Goal: Use online tool/utility

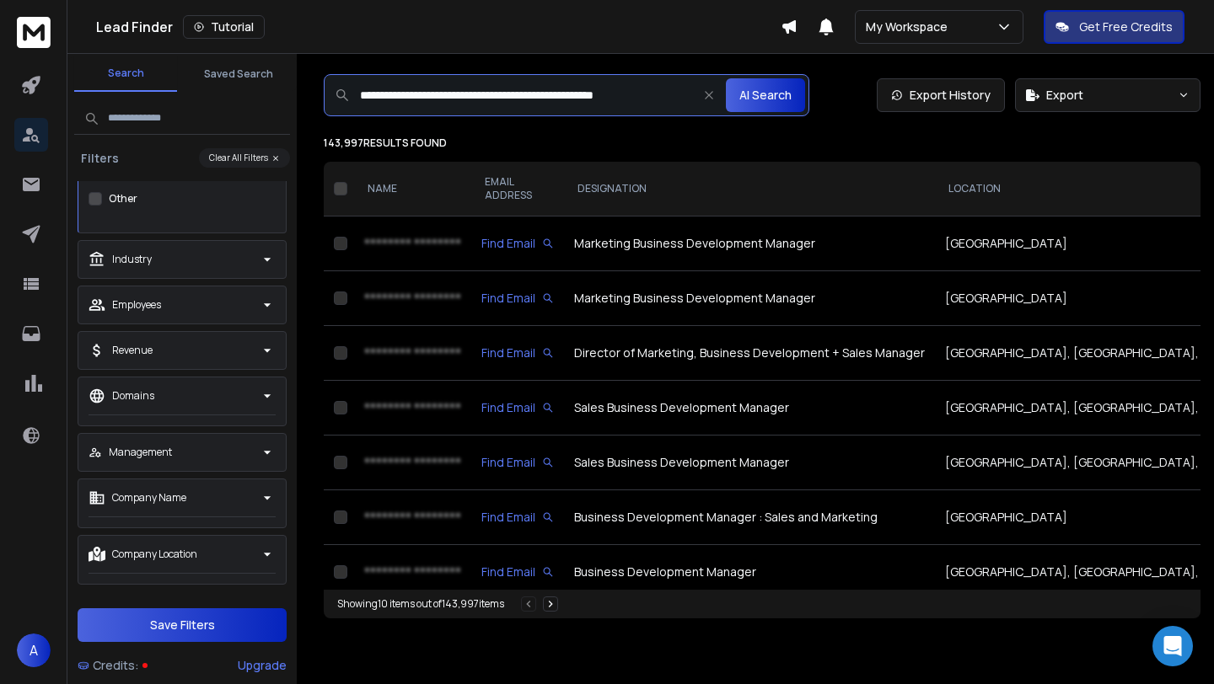
scroll to position [841, 0]
click at [259, 309] on icon at bounding box center [267, 305] width 17 height 17
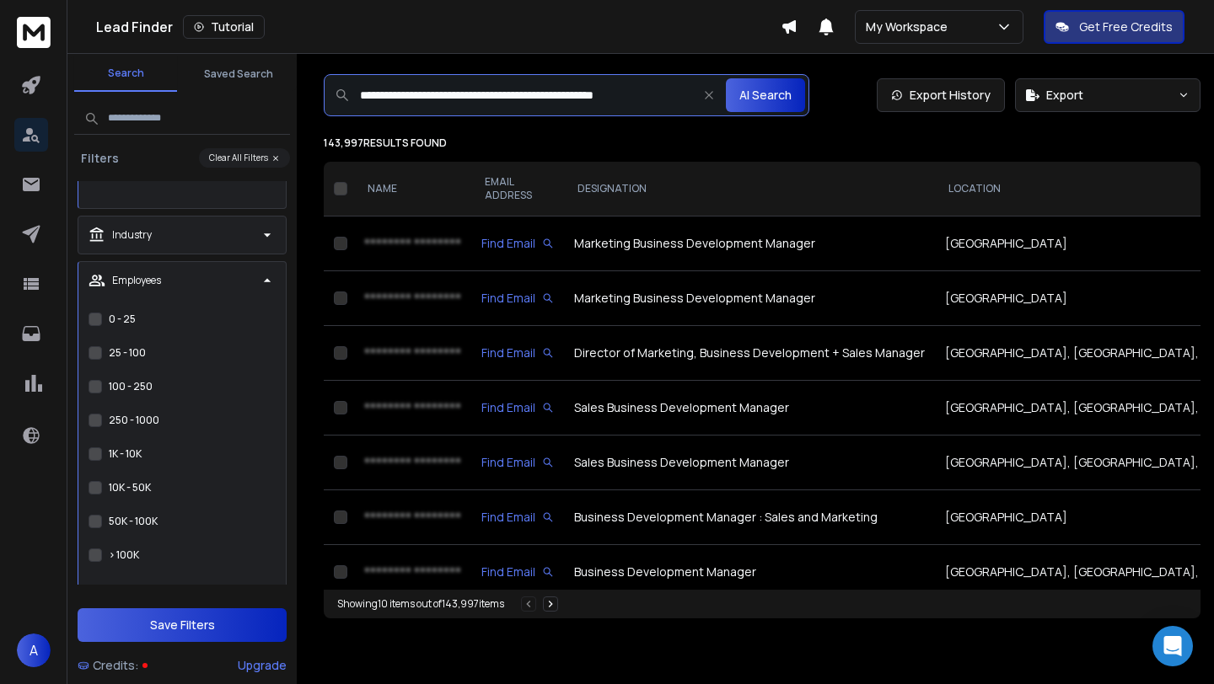
click at [259, 289] on icon at bounding box center [267, 280] width 17 height 17
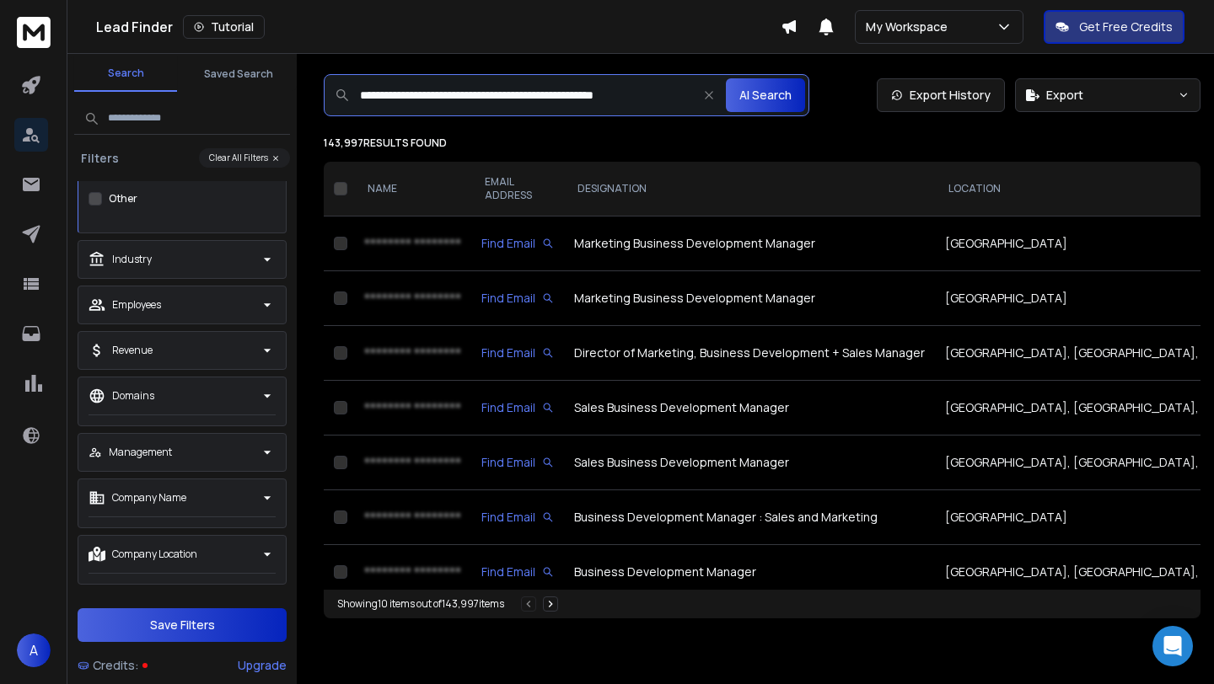
click at [243, 347] on div "Revenue" at bounding box center [182, 350] width 187 height 17
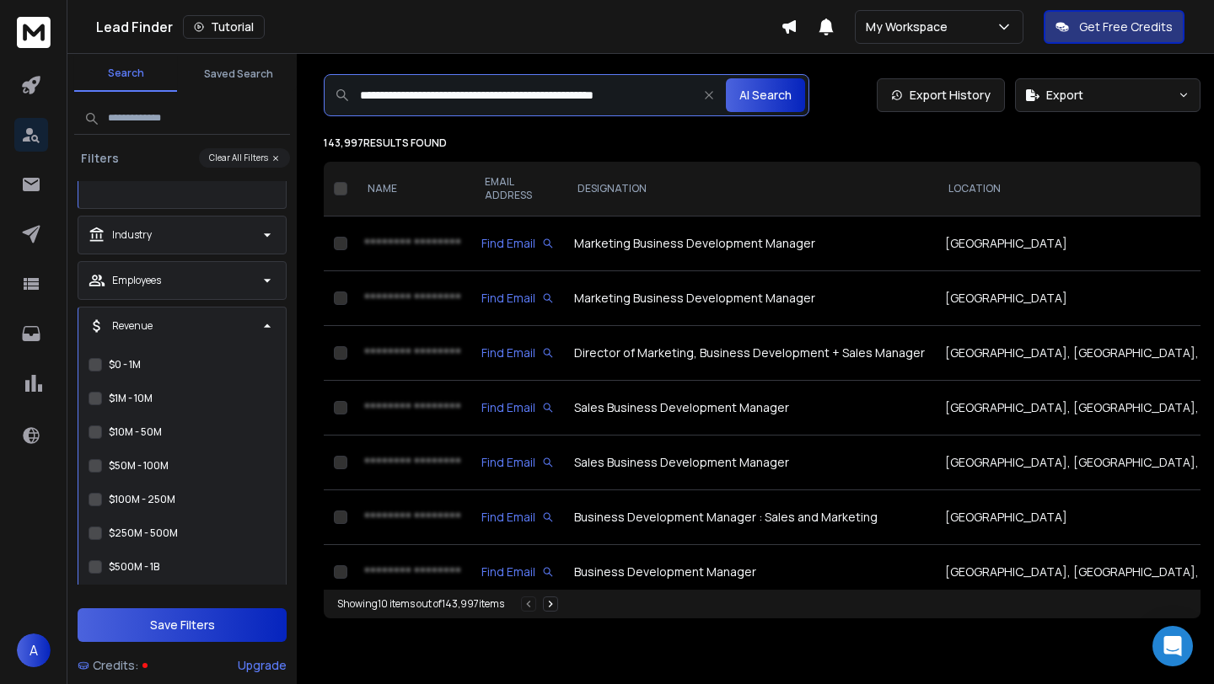
click at [243, 335] on div "Revenue" at bounding box center [182, 326] width 187 height 17
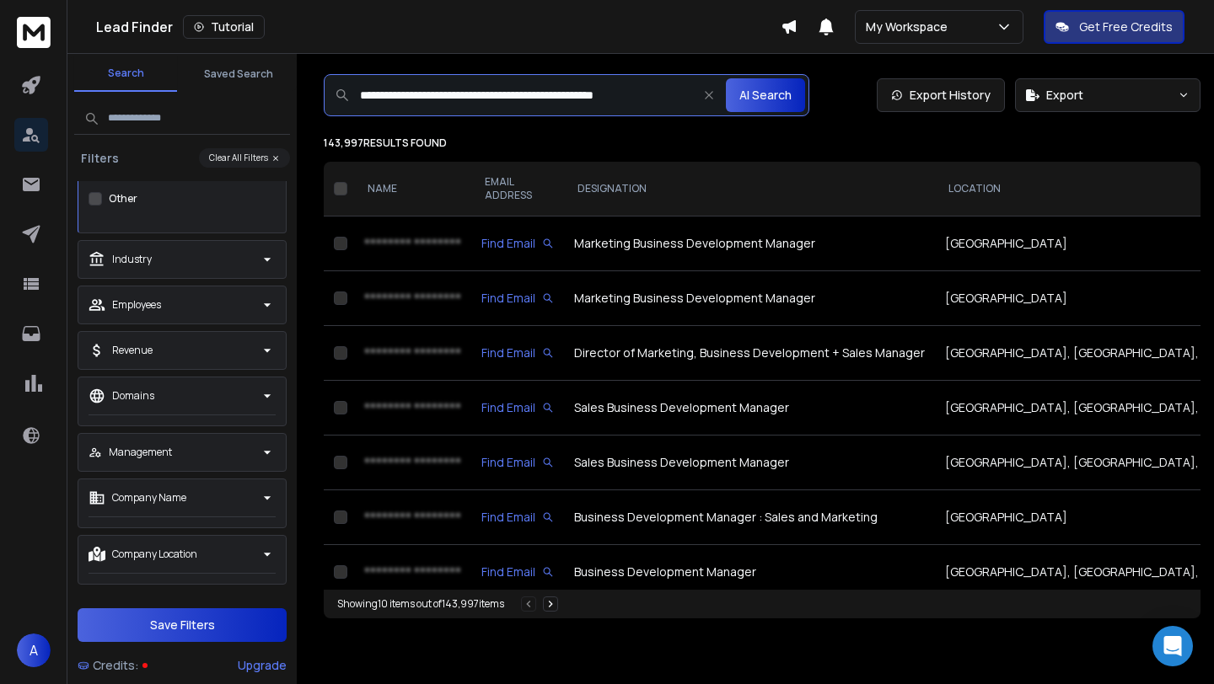
scroll to position [843, 0]
click at [259, 392] on icon at bounding box center [267, 396] width 17 height 17
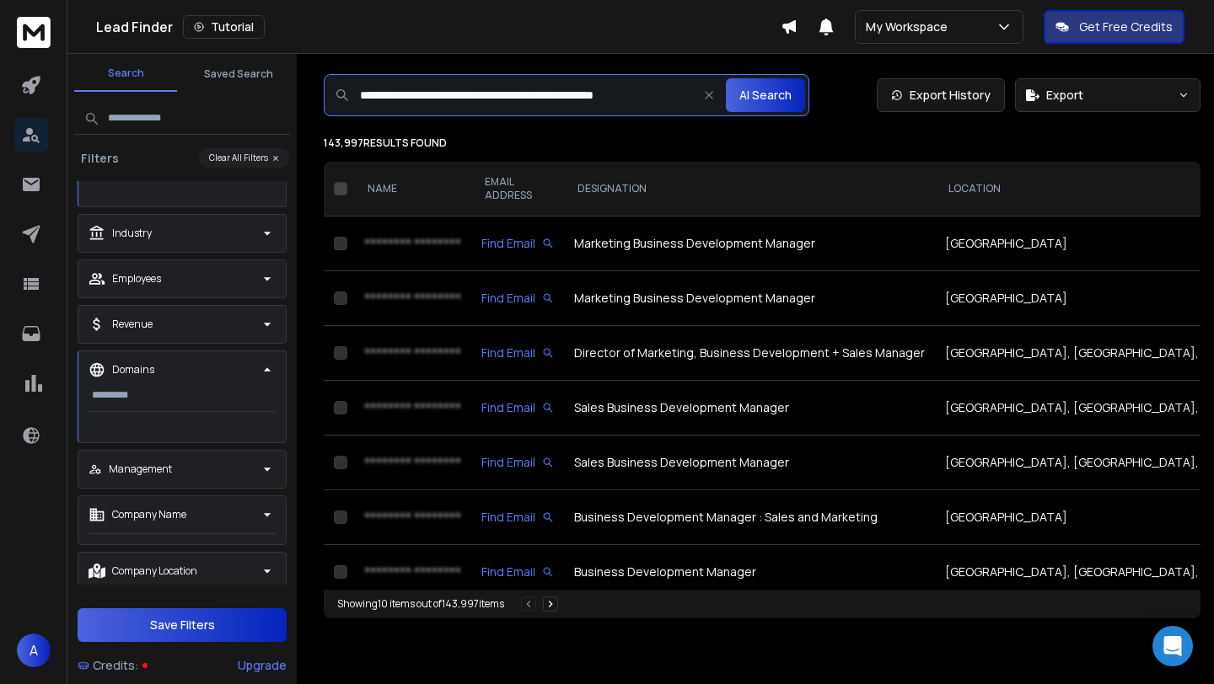
click at [259, 378] on icon at bounding box center [267, 370] width 17 height 17
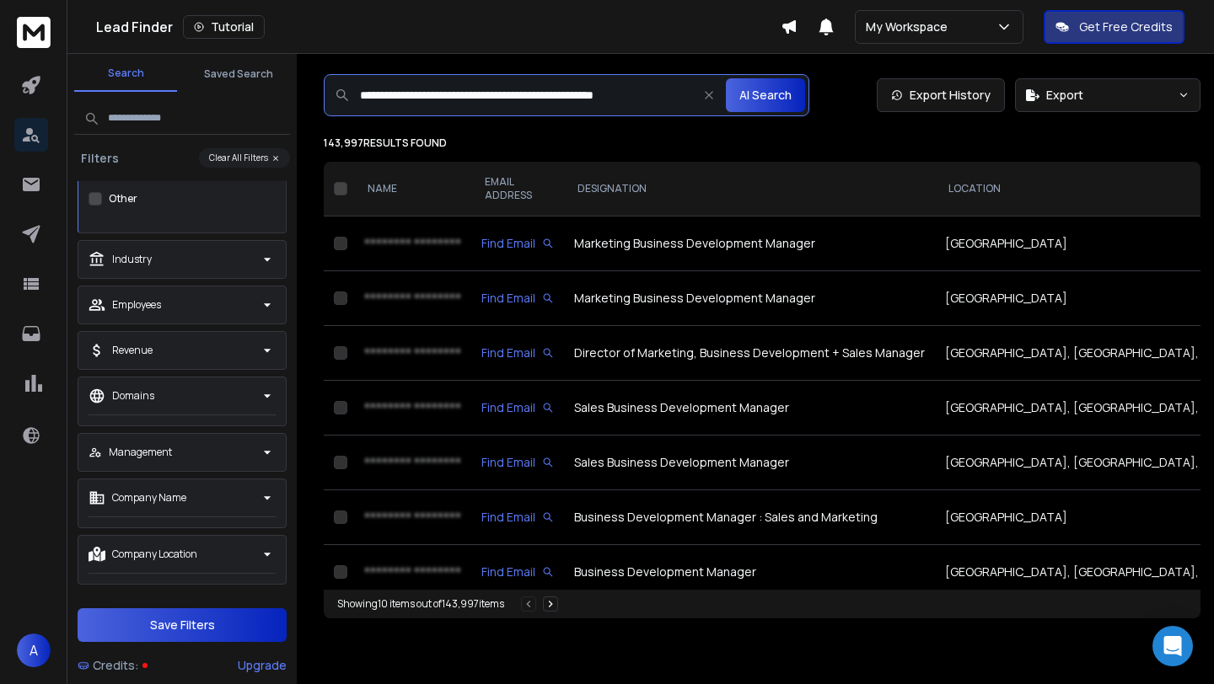
click at [201, 454] on div "Management" at bounding box center [182, 452] width 187 height 17
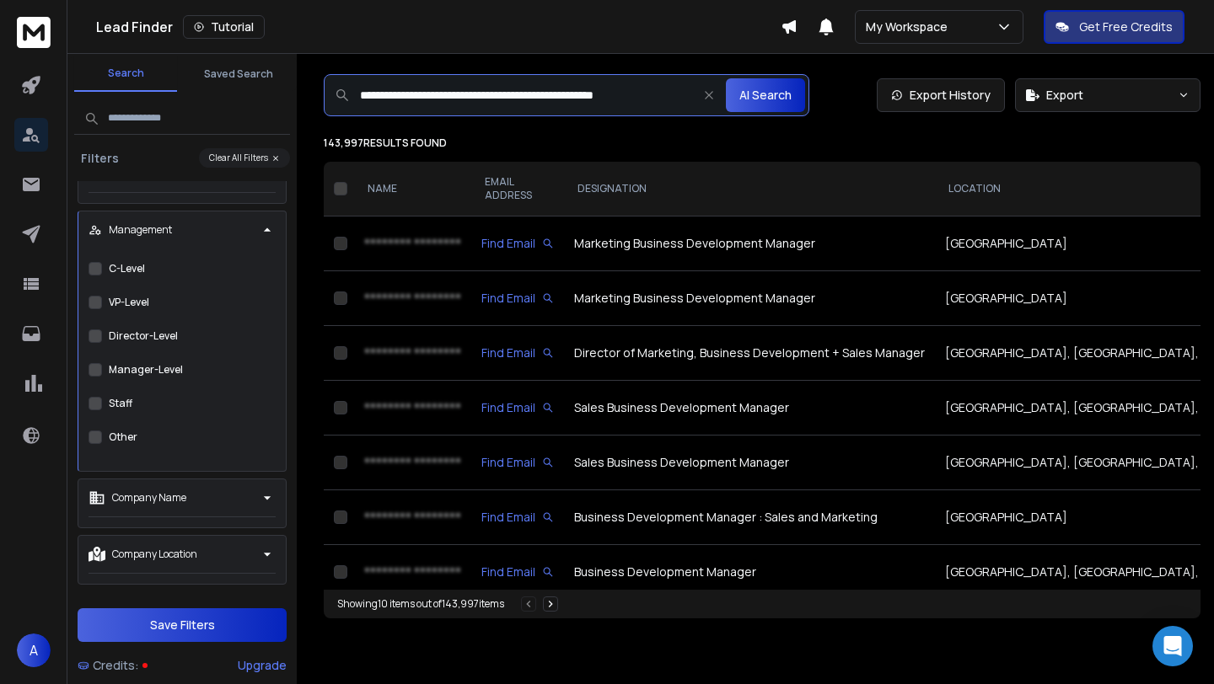
scroll to position [1065, 0]
click at [229, 502] on div "Company Name" at bounding box center [182, 498] width 187 height 17
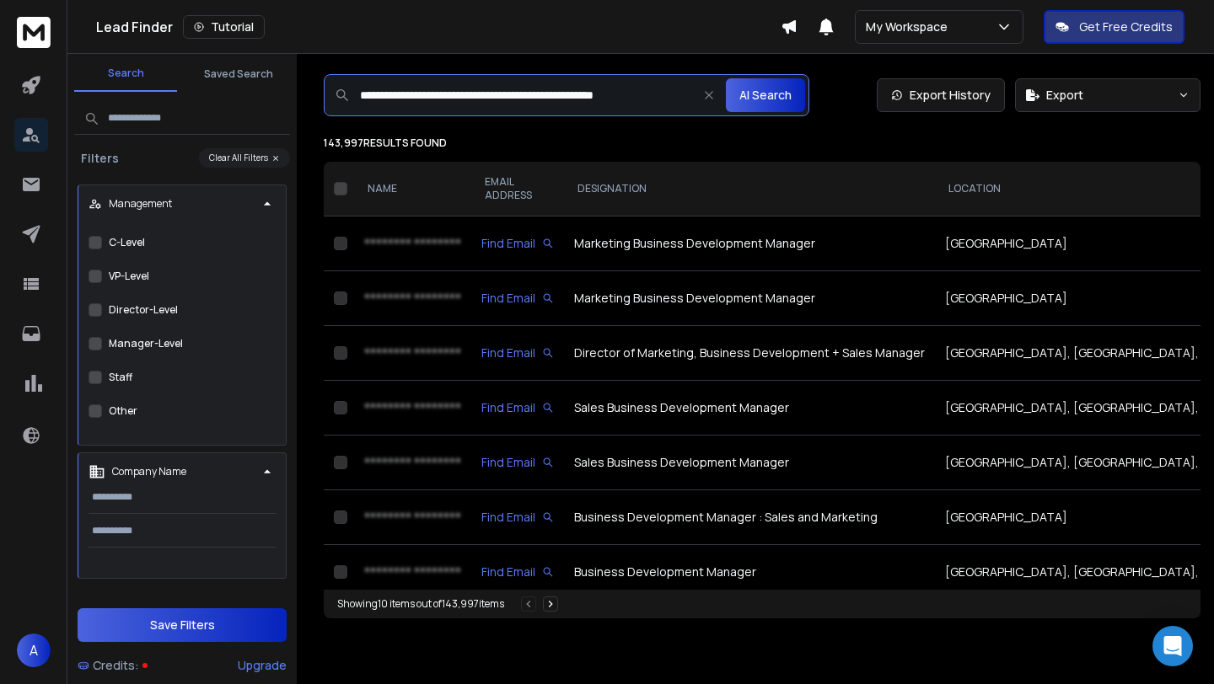
scroll to position [1142, 0]
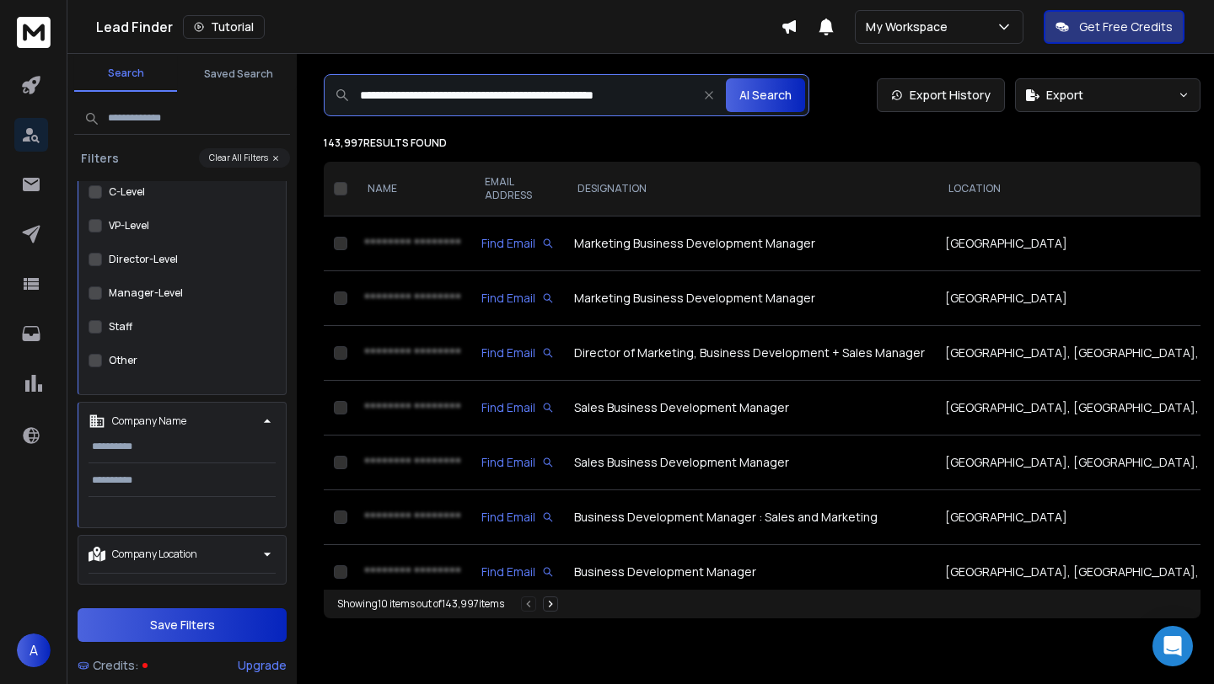
click at [239, 563] on div "Company Location" at bounding box center [182, 560] width 209 height 50
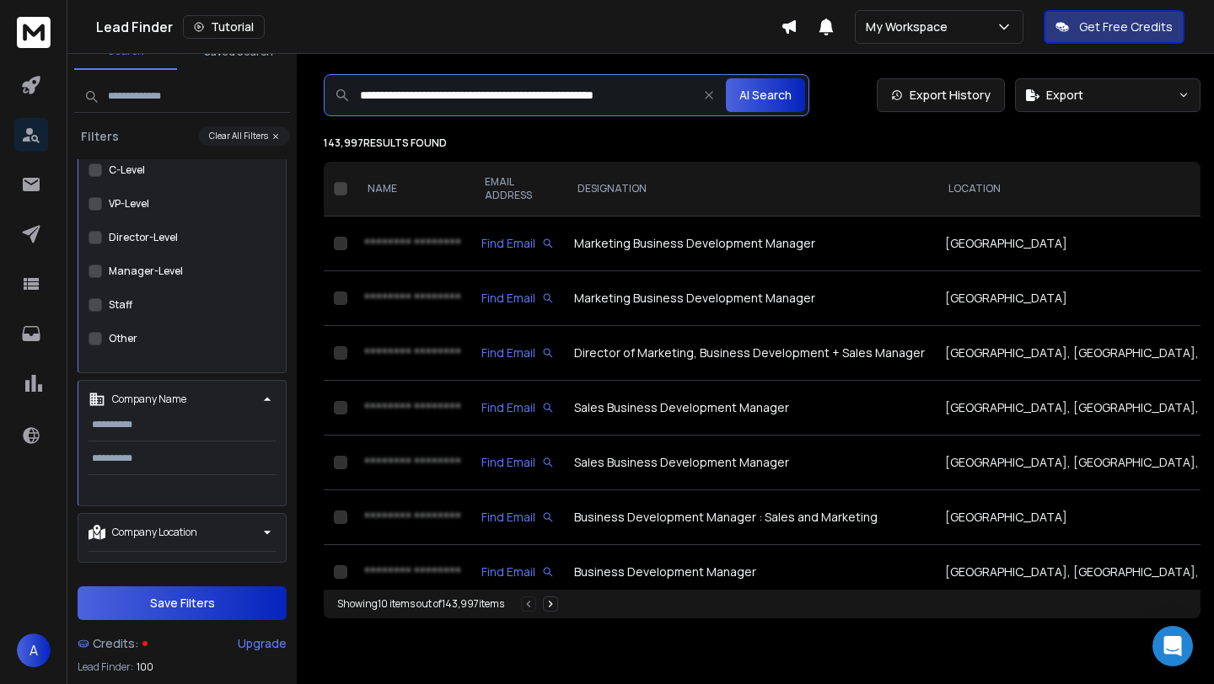
click at [250, 548] on div "Company Location" at bounding box center [182, 538] width 209 height 50
click at [259, 529] on icon at bounding box center [267, 532] width 17 height 17
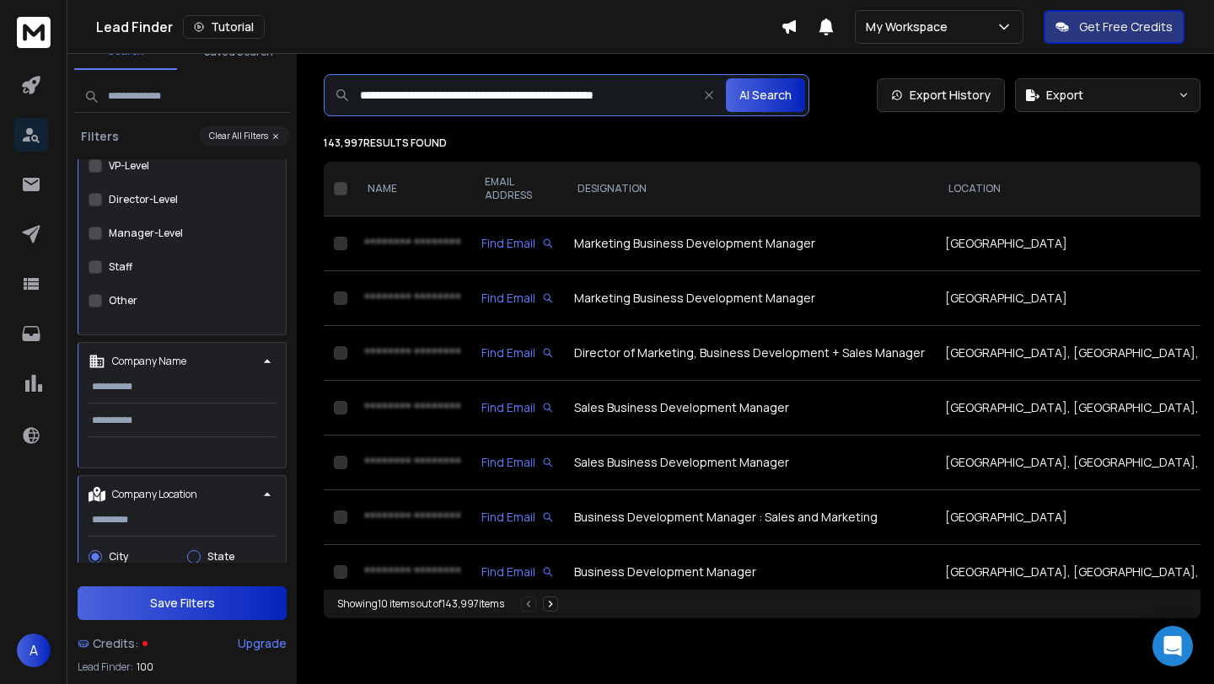
scroll to position [1236, 0]
